Goal: Task Accomplishment & Management: Use online tool/utility

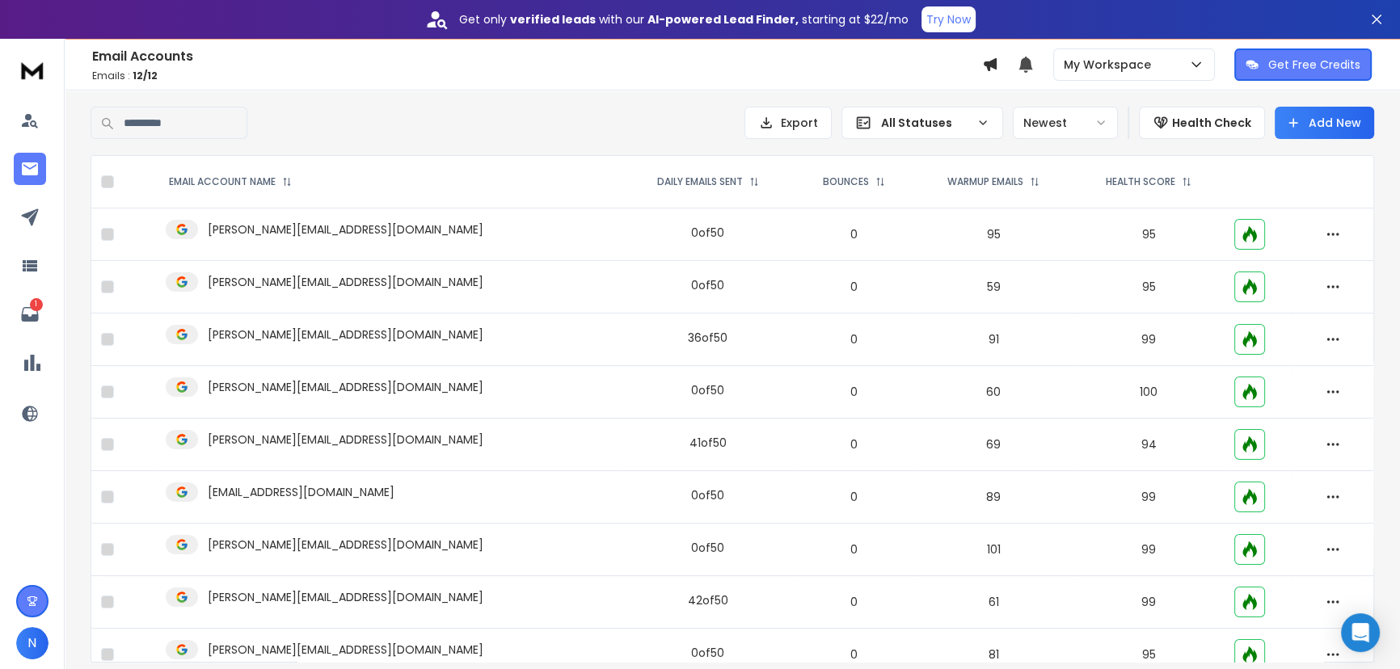
click at [47, 301] on div "1" at bounding box center [32, 317] width 37 height 39
click at [40, 303] on p "1" at bounding box center [36, 304] width 13 height 13
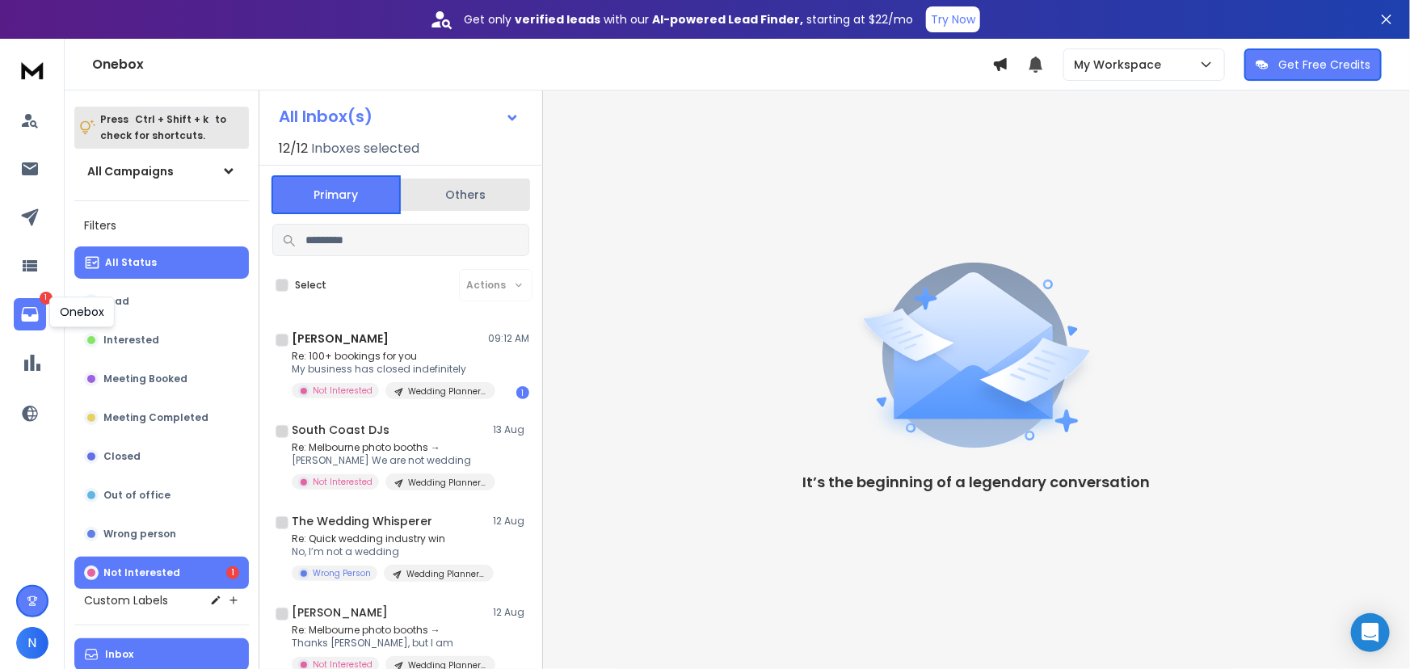
click at [170, 570] on p "Not Interested" at bounding box center [141, 573] width 77 height 13
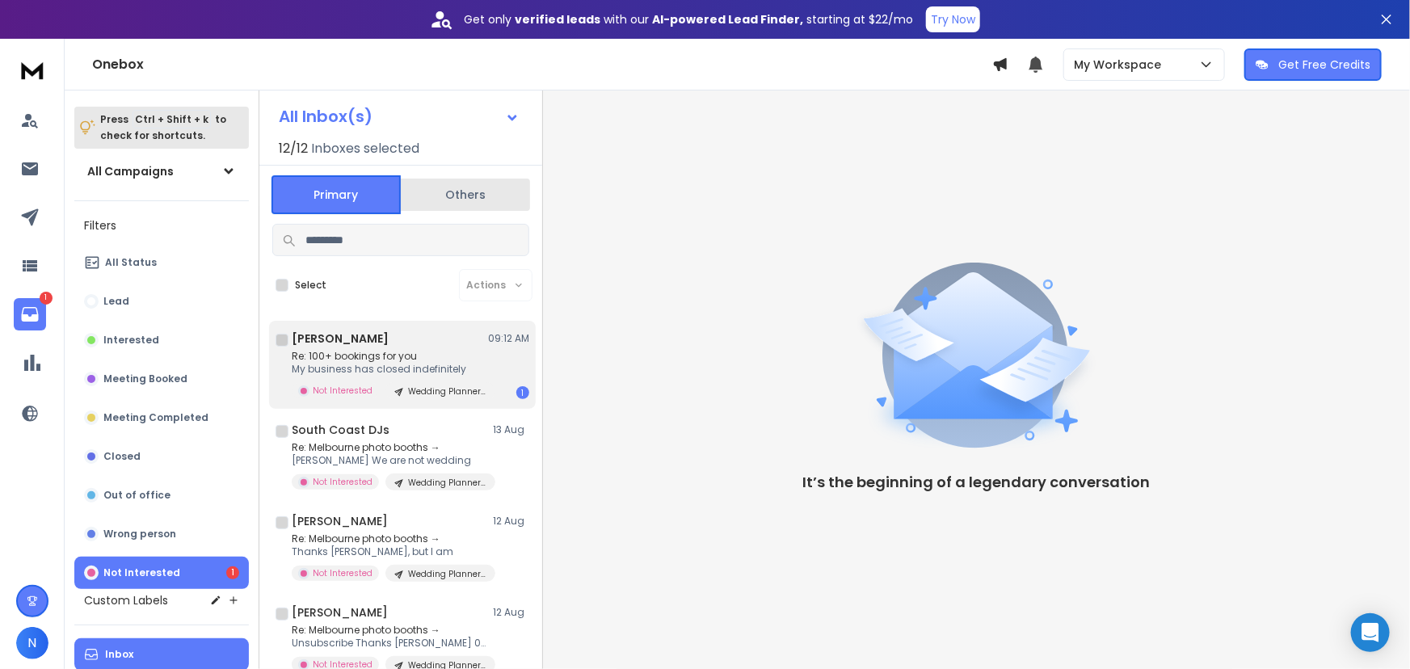
click at [395, 386] on icon at bounding box center [401, 391] width 14 height 14
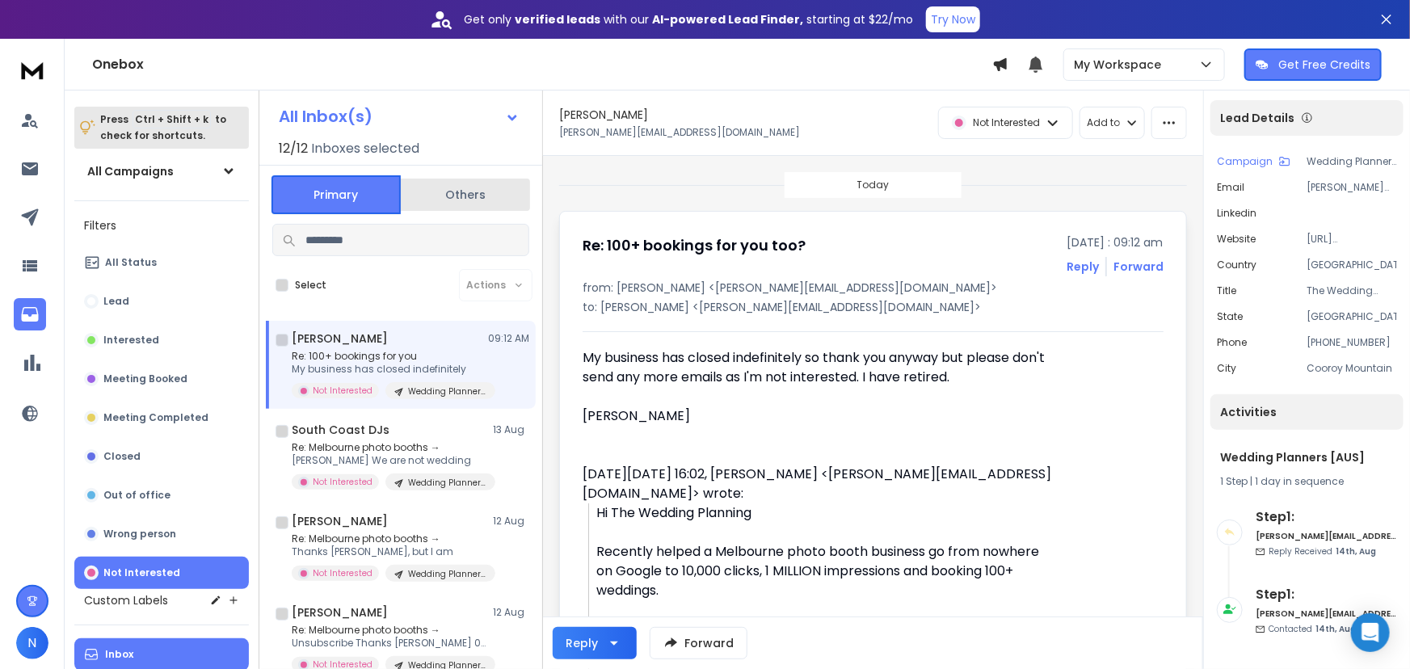
drag, startPoint x: 367, startPoint y: 412, endPoint x: 896, endPoint y: 417, distance: 529.4
click at [896, 417] on div "[PERSON_NAME]" at bounding box center [819, 416] width 472 height 19
click at [856, 379] on div "My business has closed indefinitely so thank you anyway but please don't send a…" at bounding box center [819, 387] width 472 height 78
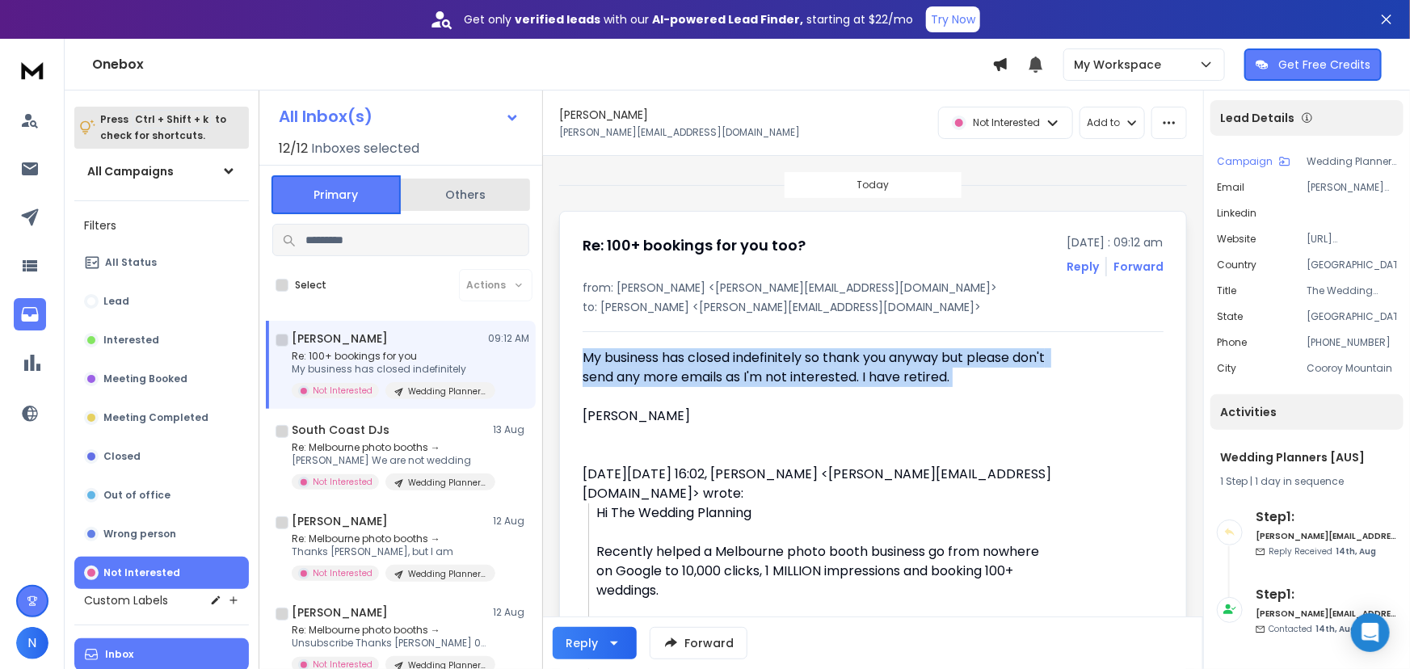
click at [856, 379] on div "My business has closed indefinitely so thank you anyway but please don't send a…" at bounding box center [819, 387] width 472 height 78
click at [892, 379] on div "My business has closed indefinitely so thank you anyway but please don't send a…" at bounding box center [819, 387] width 472 height 78
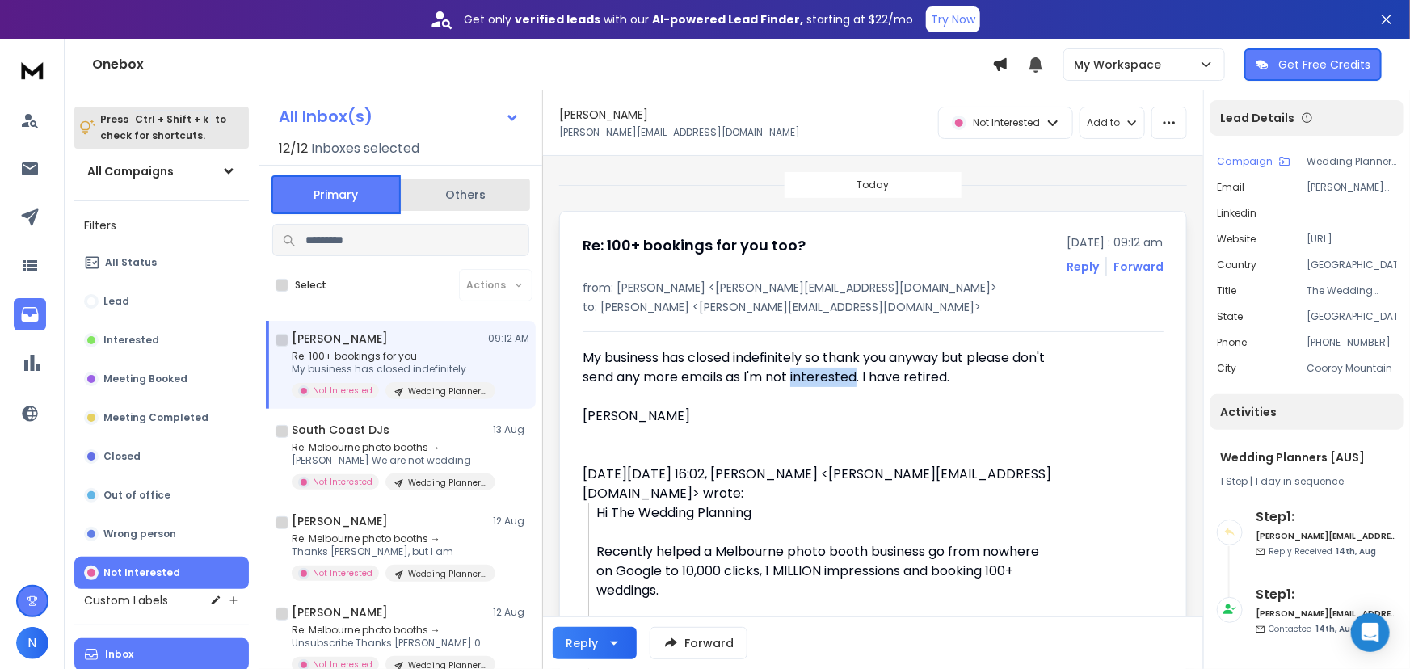
click at [892, 379] on div "My business has closed indefinitely so thank you anyway but please don't send a…" at bounding box center [819, 387] width 472 height 78
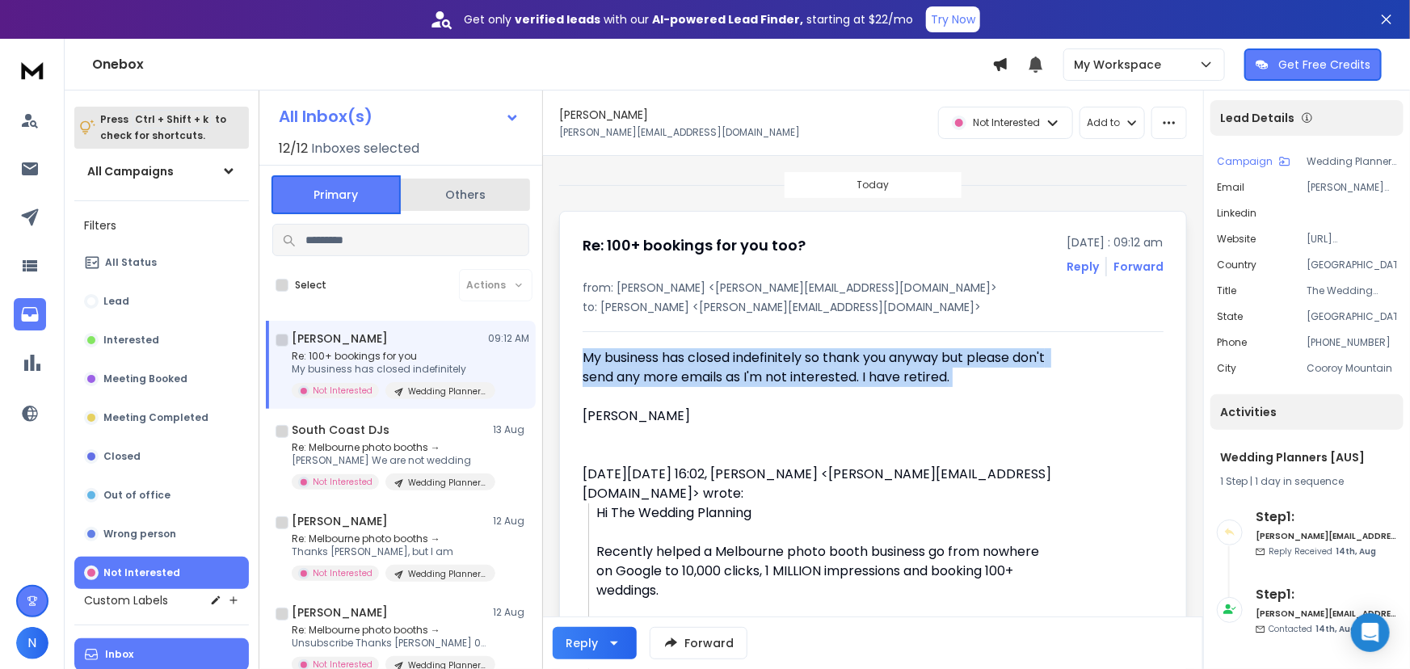
click at [891, 379] on div "My business has closed indefinitely so thank you anyway but please don't send a…" at bounding box center [819, 387] width 472 height 78
click at [824, 376] on div "My business has closed indefinitely so thank you anyway but please don't send a…" at bounding box center [819, 387] width 472 height 78
drag, startPoint x: 731, startPoint y: 405, endPoint x: 720, endPoint y: 370, distance: 36.3
click at [731, 404] on div "My business has closed indefinitely so thank you anyway but please don't send a…" at bounding box center [819, 387] width 472 height 78
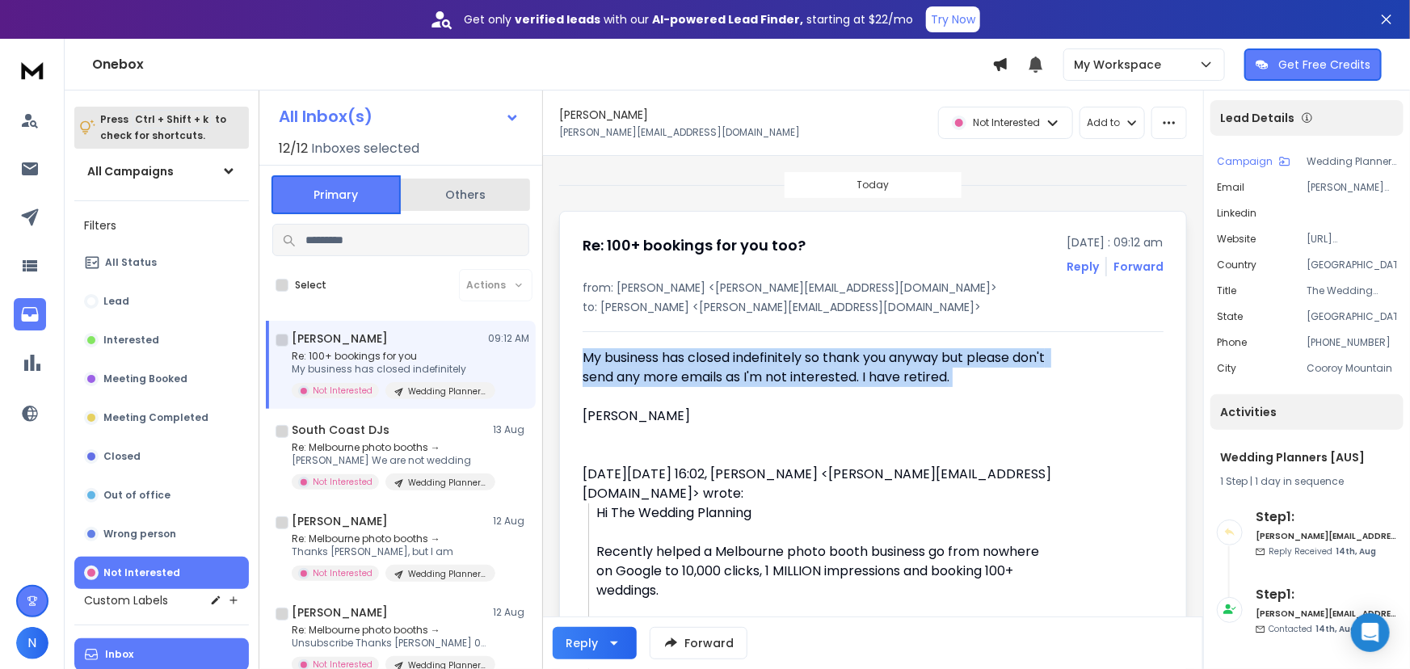
click at [720, 369] on div "My business has closed indefinitely so thank you anyway but please don't send a…" at bounding box center [819, 387] width 472 height 78
